Goal: Task Accomplishment & Management: Use online tool/utility

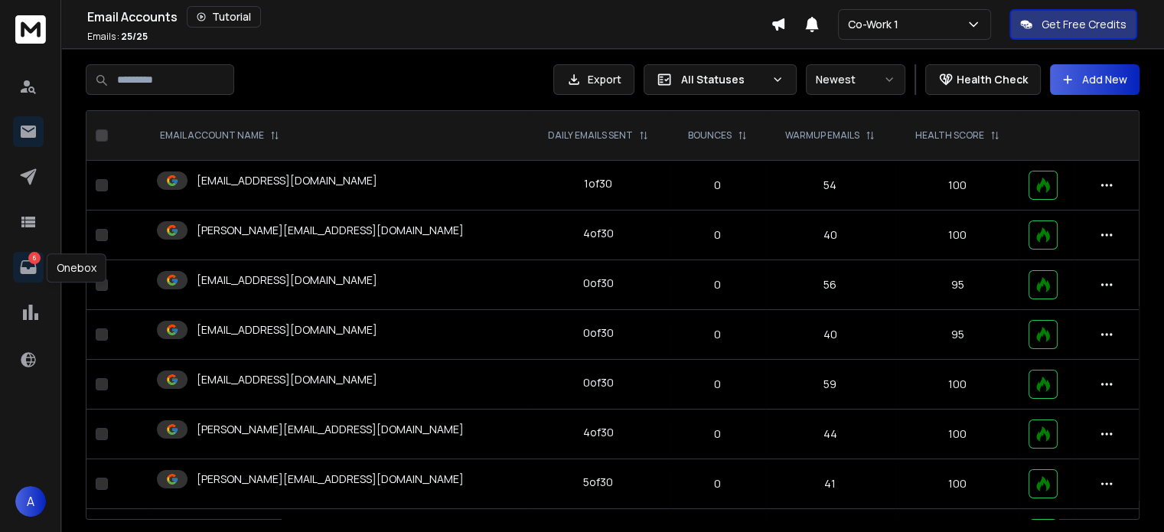
click at [29, 272] on icon at bounding box center [28, 267] width 16 height 14
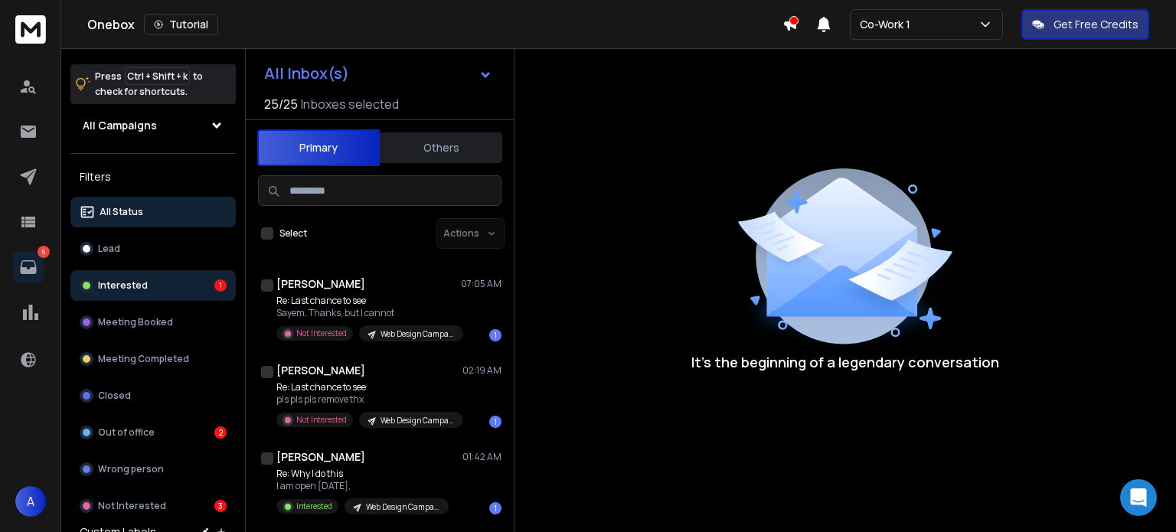
click at [136, 291] on p "Interested" at bounding box center [123, 285] width 50 height 12
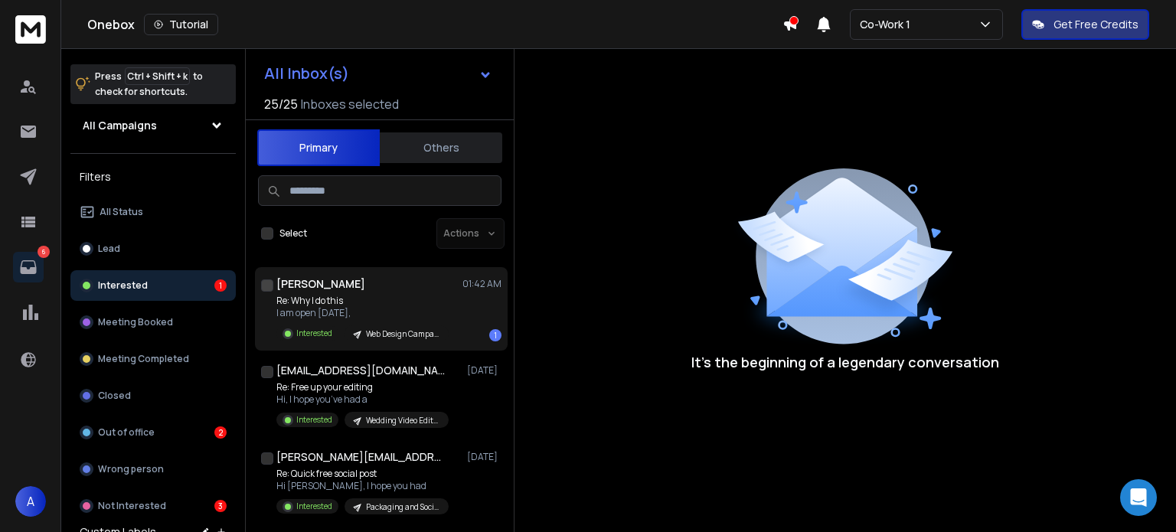
click at [400, 305] on p "Re: Why I do this" at bounding box center [362, 301] width 172 height 12
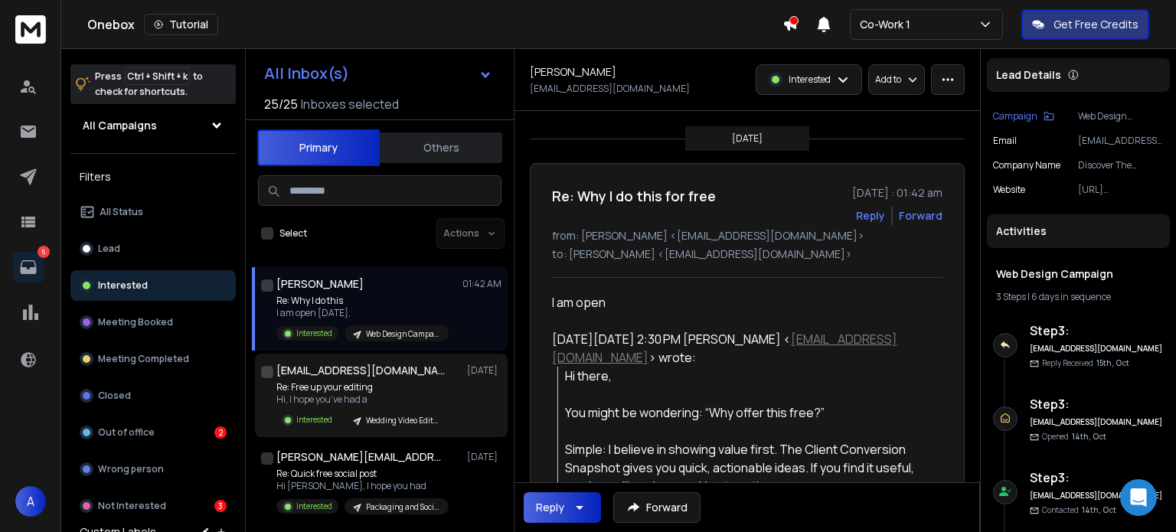
click at [419, 396] on p "Hi, I hope you’ve had a" at bounding box center [362, 399] width 172 height 12
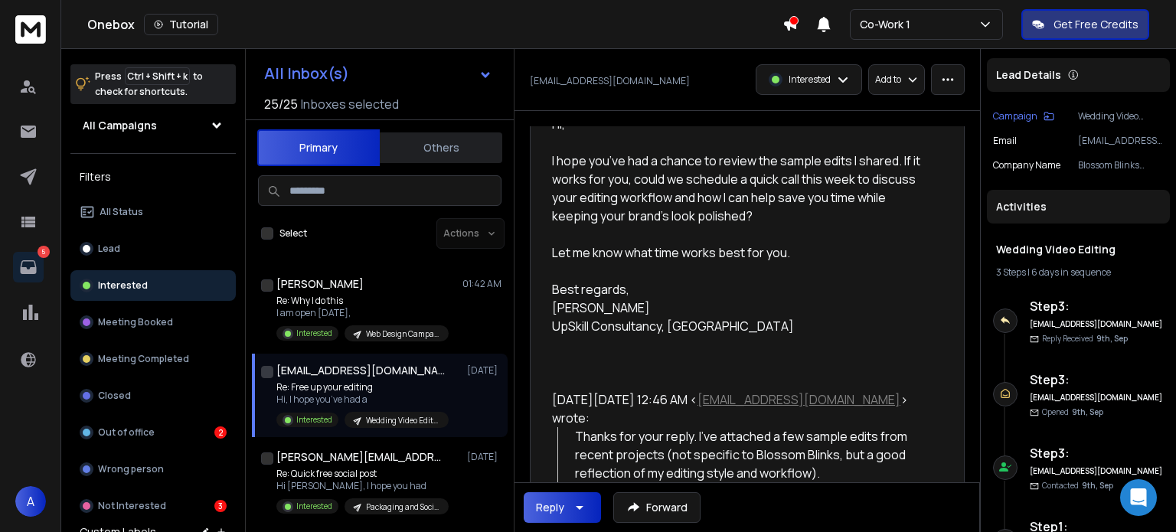
scroll to position [178, 0]
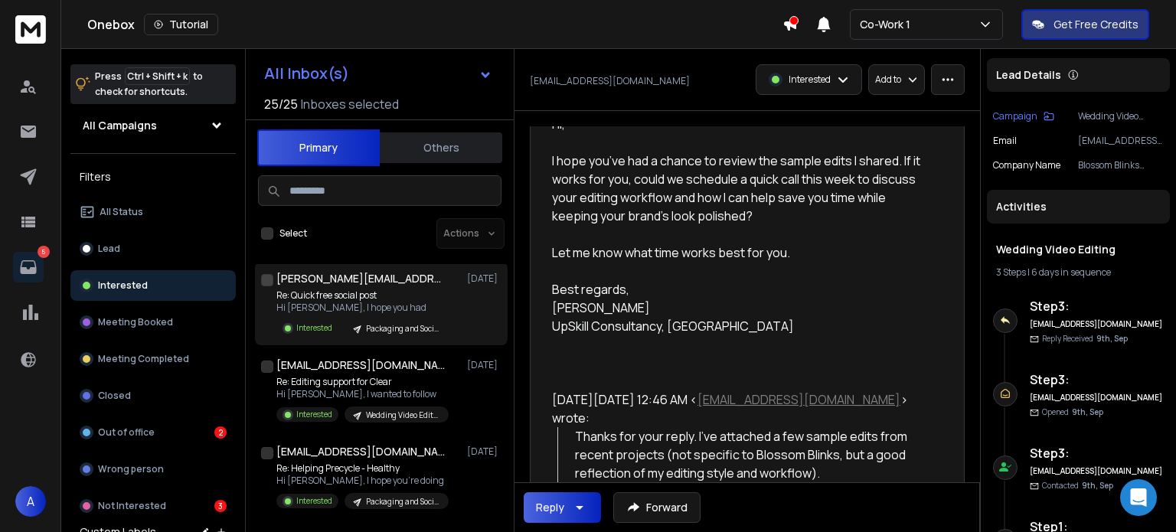
click at [409, 296] on p "Re: Quick free social post" at bounding box center [362, 295] width 172 height 12
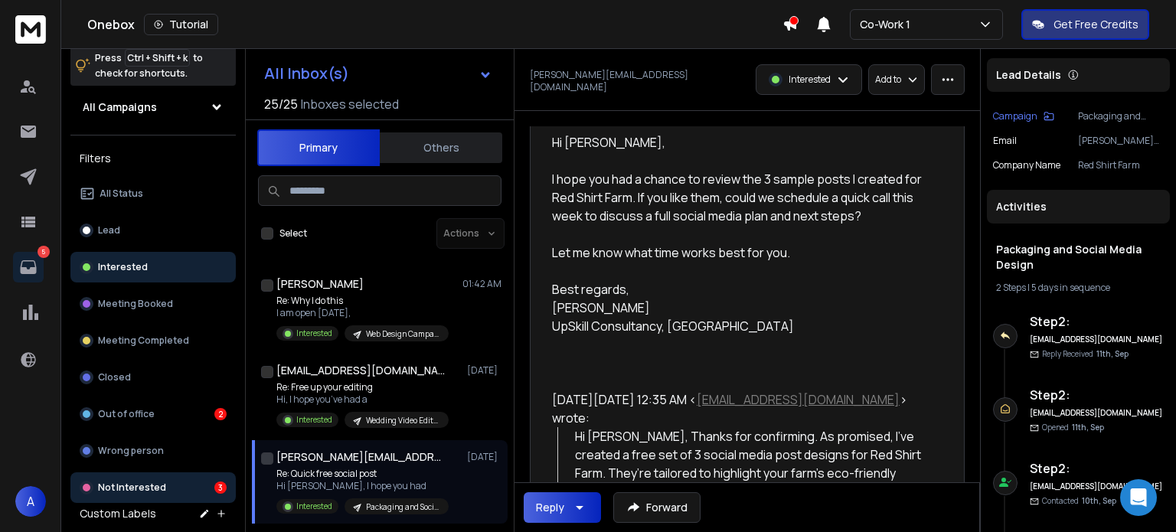
scroll to position [0, 0]
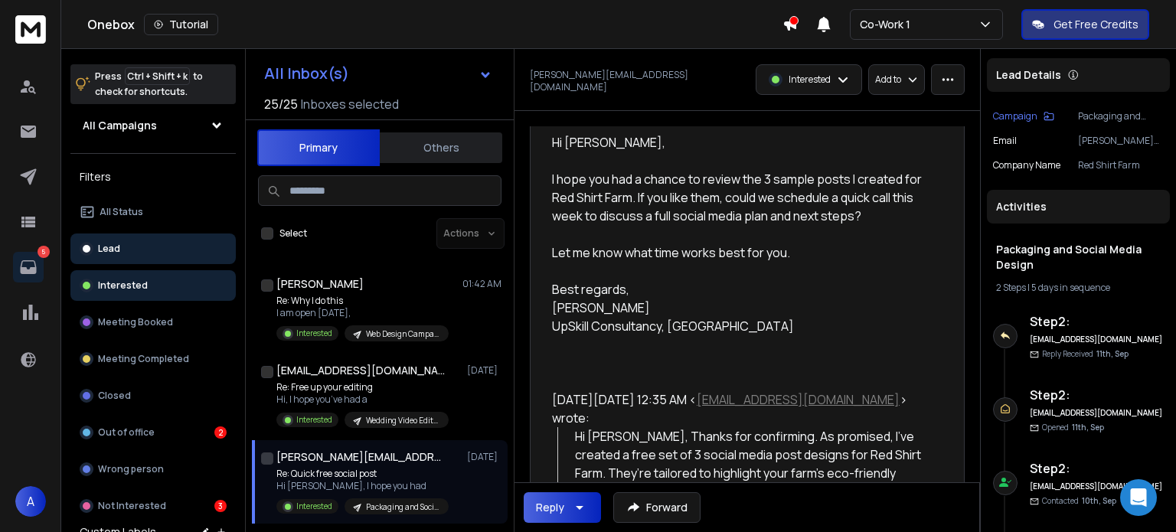
click at [117, 246] on p "Lead" at bounding box center [109, 249] width 22 height 12
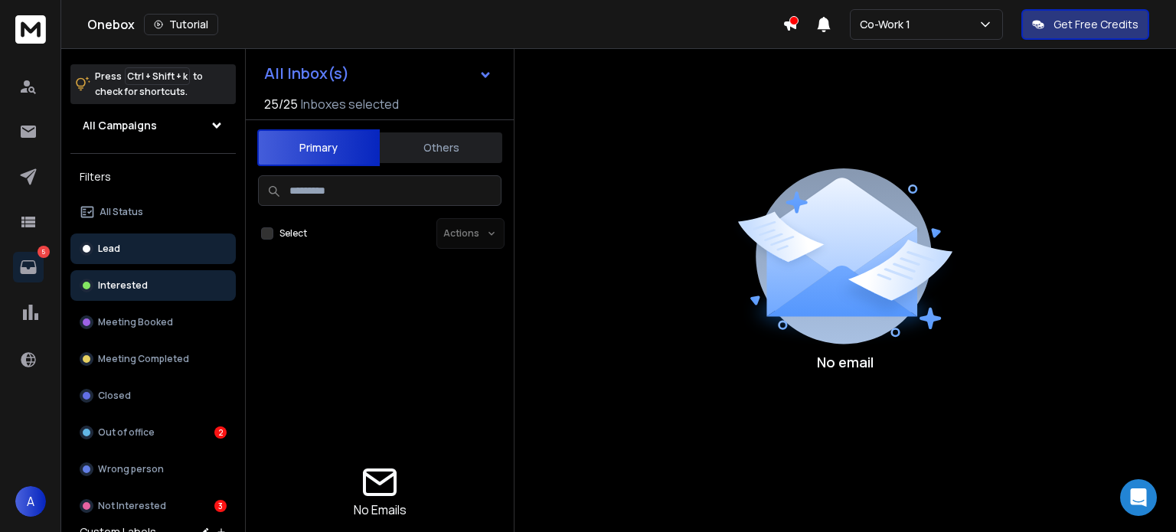
click at [119, 293] on button "Interested" at bounding box center [152, 285] width 165 height 31
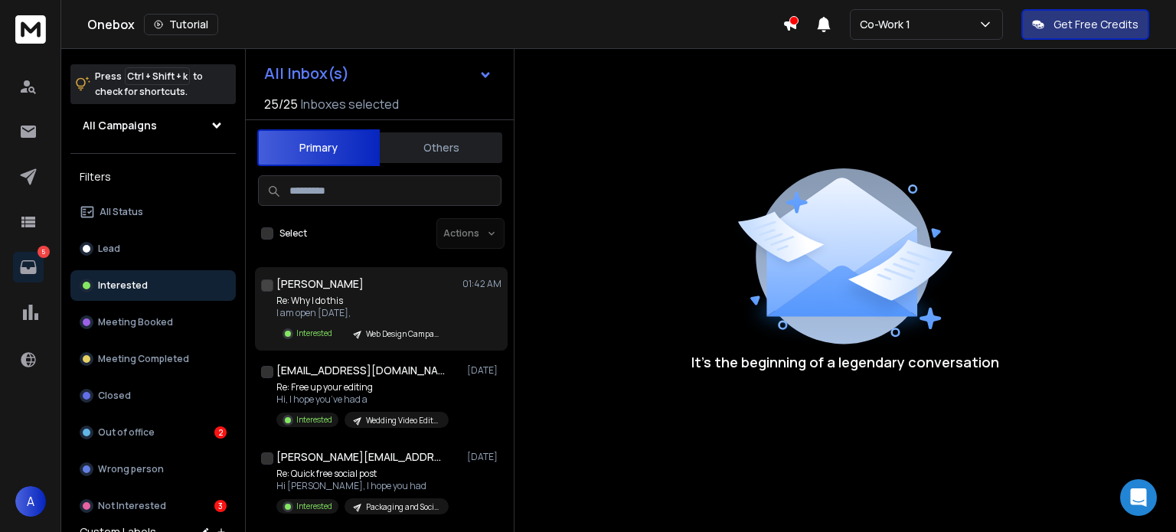
click at [367, 299] on p "Re: Why I do this" at bounding box center [362, 301] width 172 height 12
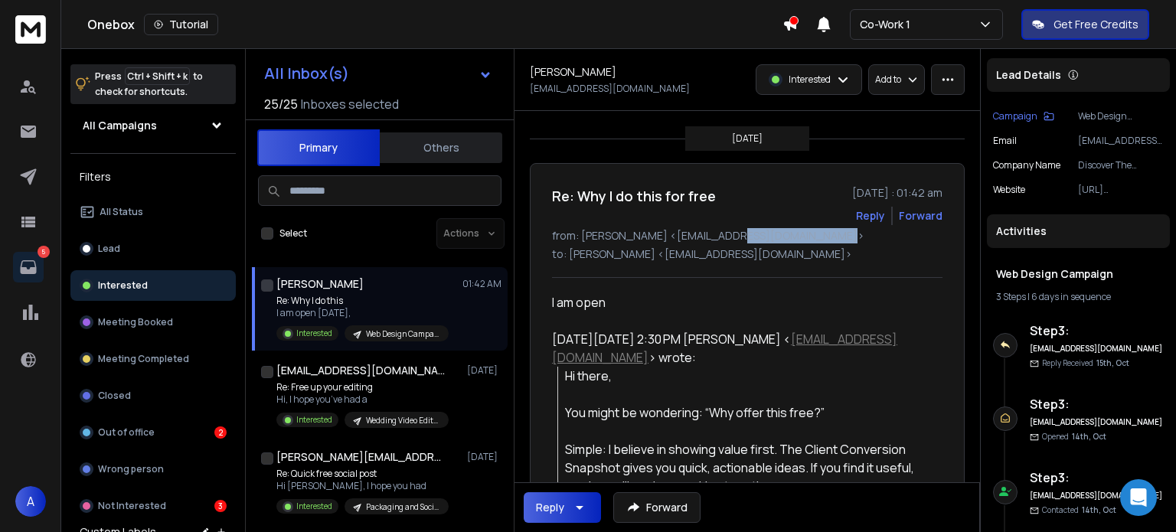
drag, startPoint x: 730, startPoint y: 233, endPoint x: 821, endPoint y: 238, distance: 90.4
click at [821, 238] on p "from: [PERSON_NAME] <[EMAIL_ADDRESS][DOMAIN_NAME]>" at bounding box center [747, 235] width 390 height 15
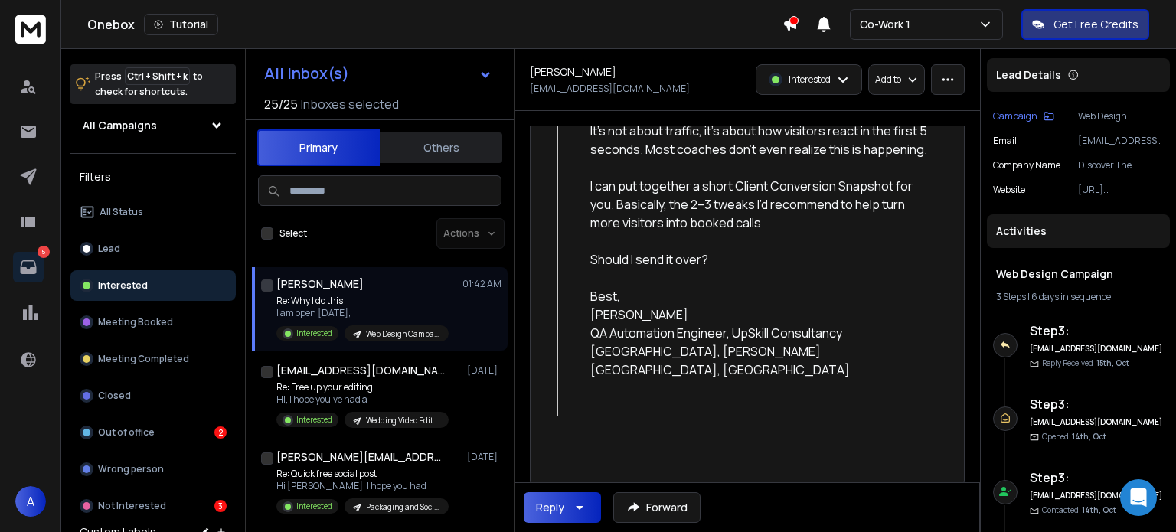
scroll to position [1111, 0]
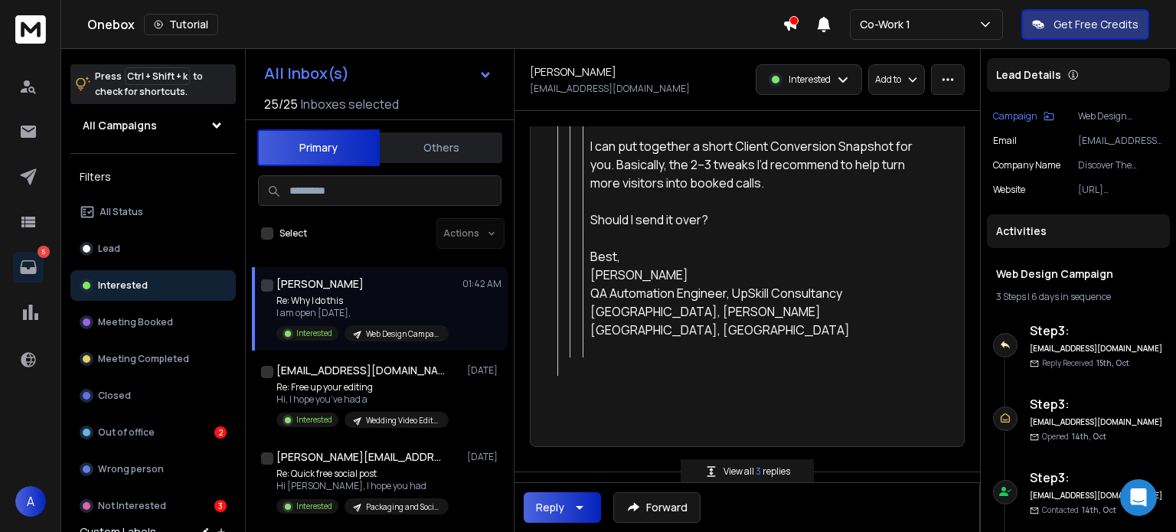
click at [750, 465] on p "View all 3 replies" at bounding box center [756, 471] width 67 height 12
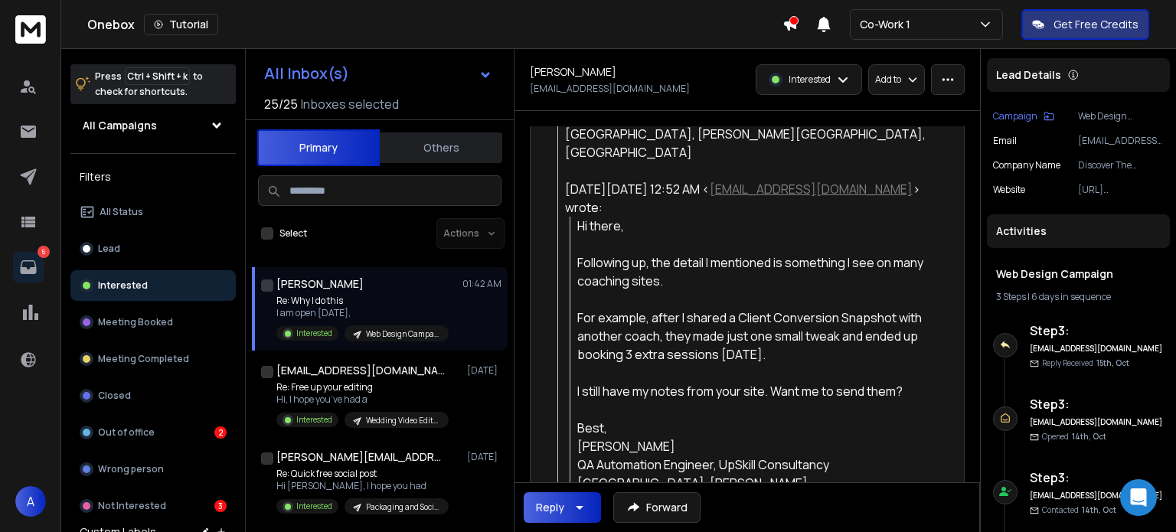
scroll to position [714, 0]
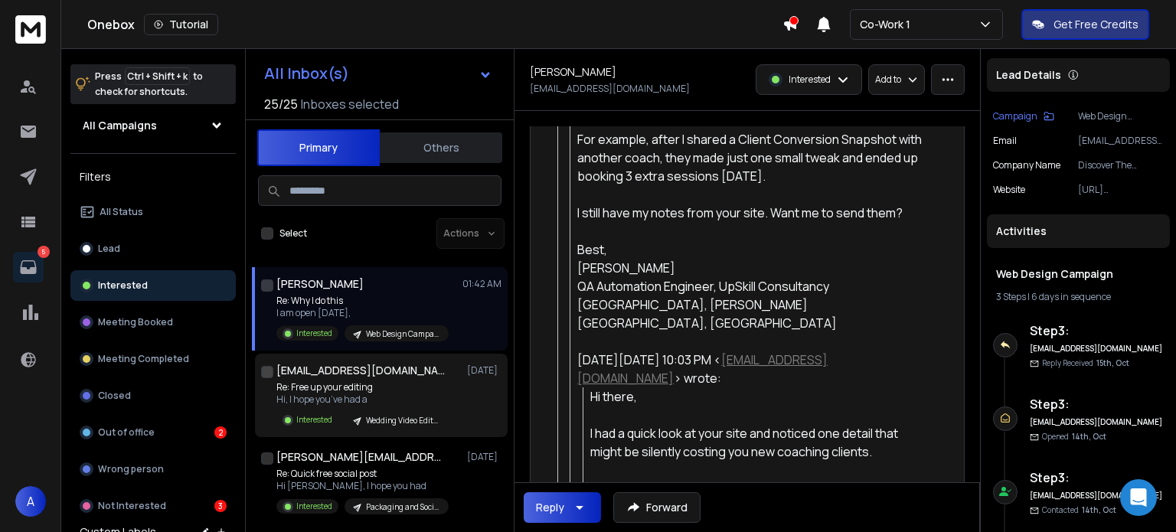
click at [398, 383] on p "Re: Free up your editing" at bounding box center [362, 387] width 172 height 12
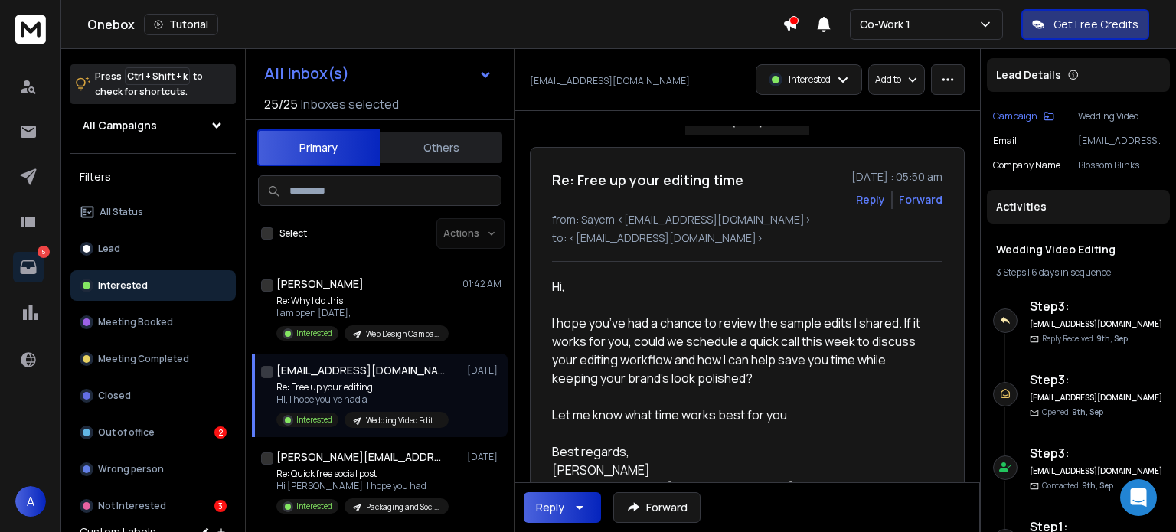
scroll to position [0, 0]
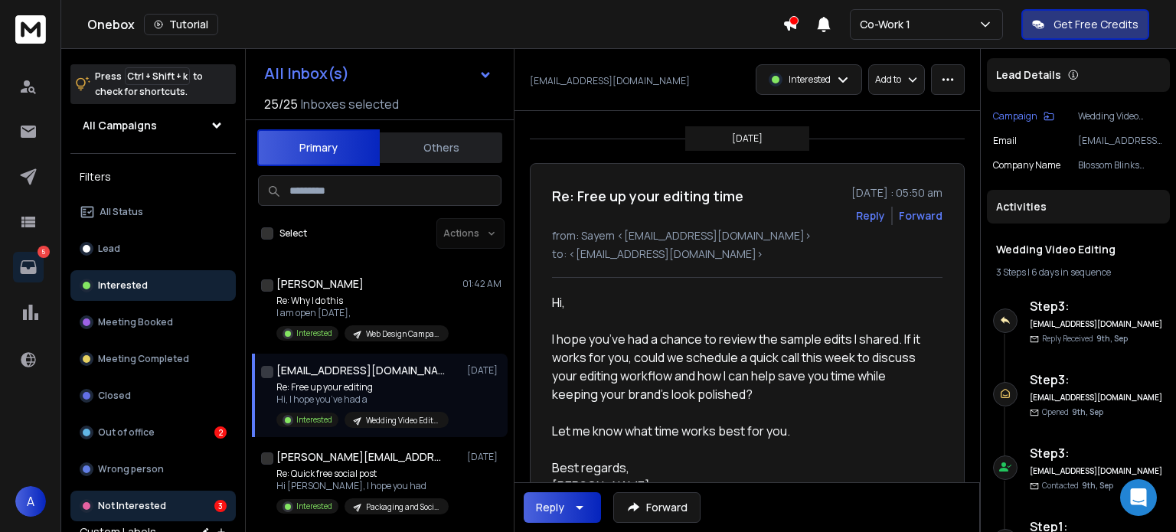
click at [163, 501] on button "Not Interested 3" at bounding box center [152, 506] width 165 height 31
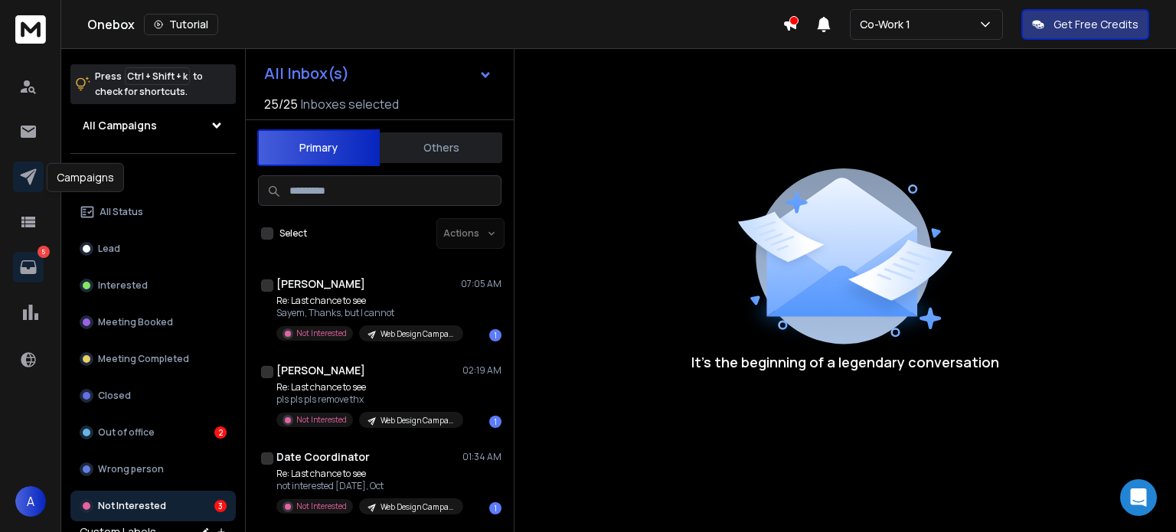
click at [31, 174] on icon at bounding box center [28, 177] width 18 height 18
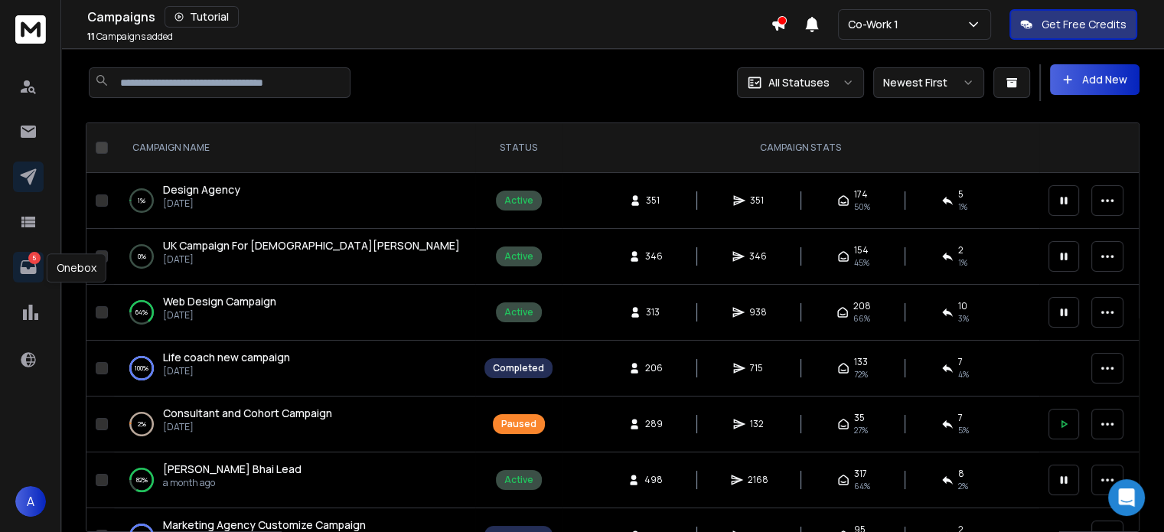
click at [34, 270] on icon at bounding box center [28, 267] width 16 height 14
